Goal: Task Accomplishment & Management: Use online tool/utility

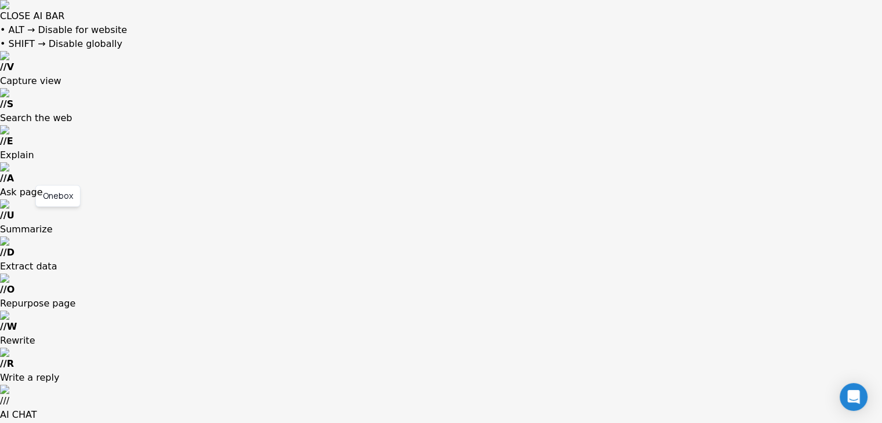
drag, startPoint x: 181, startPoint y: 259, endPoint x: 188, endPoint y: 333, distance: 75.2
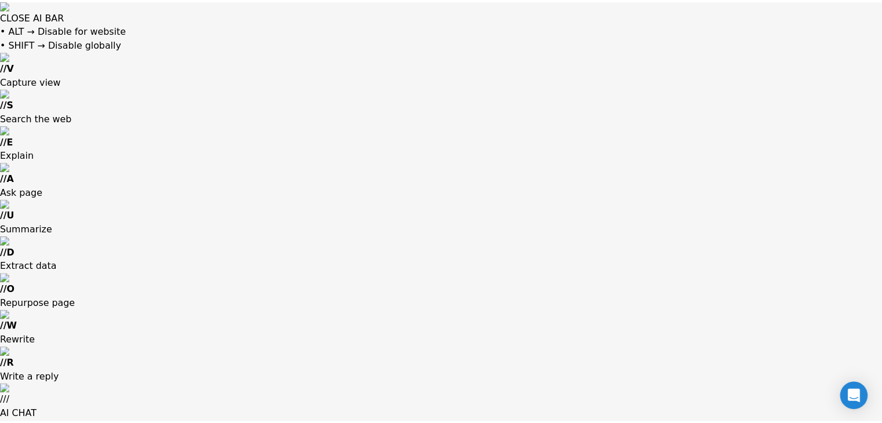
scroll to position [74, 0]
